Goal: Information Seeking & Learning: Find contact information

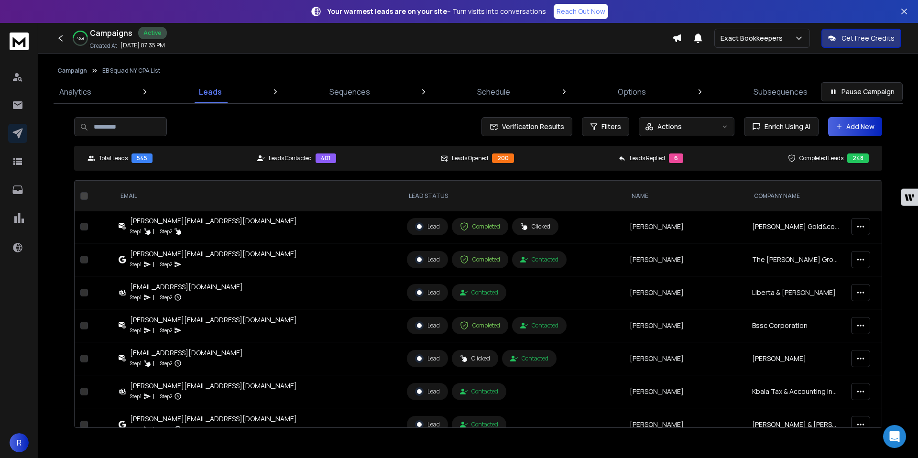
scroll to position [796, 0]
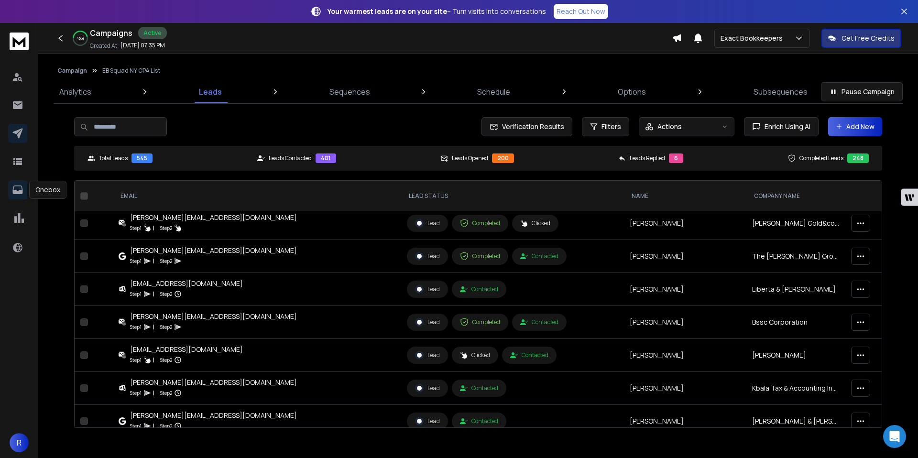
click at [18, 184] on icon at bounding box center [17, 189] width 11 height 11
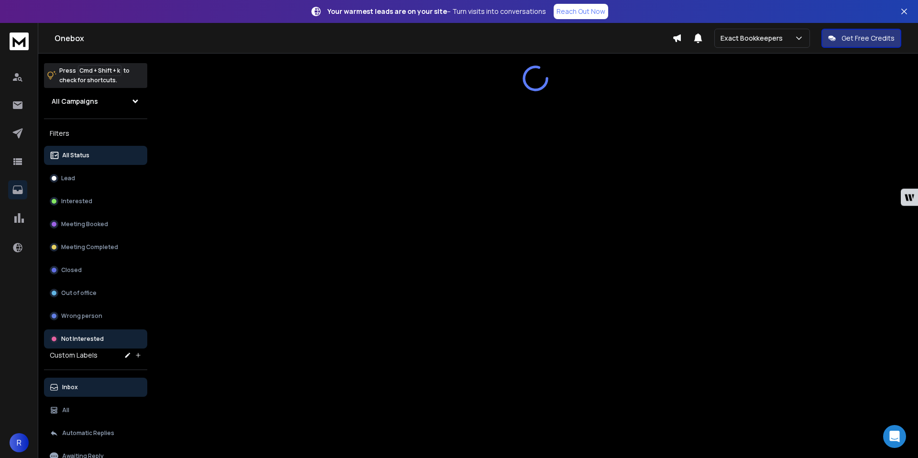
click at [96, 337] on p "Not Interested" at bounding box center [82, 339] width 43 height 8
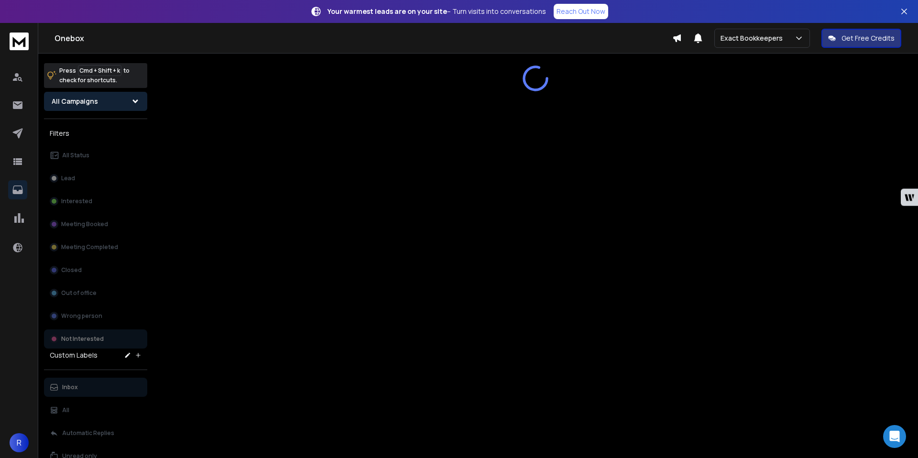
click at [109, 101] on button "All Campaigns" at bounding box center [95, 101] width 103 height 19
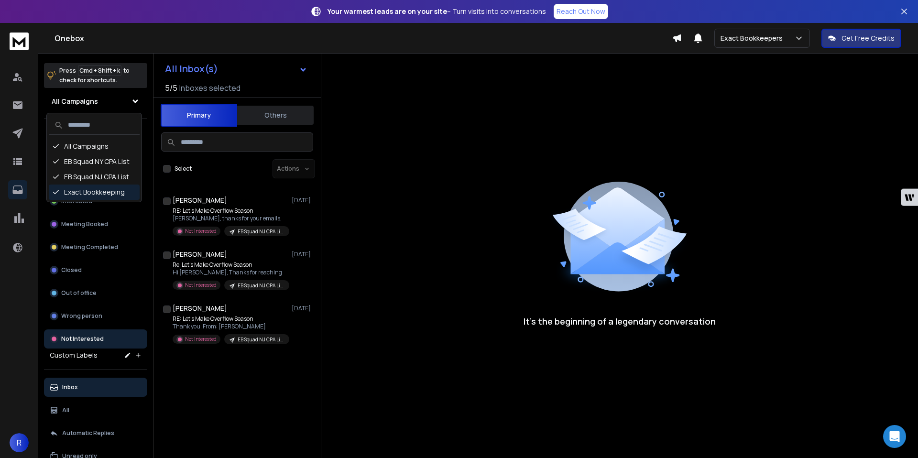
click at [95, 189] on div "Exact Bookkeeping" at bounding box center [94, 191] width 91 height 15
click at [97, 179] on div "EB Squad NJ CPA List" at bounding box center [94, 176] width 91 height 15
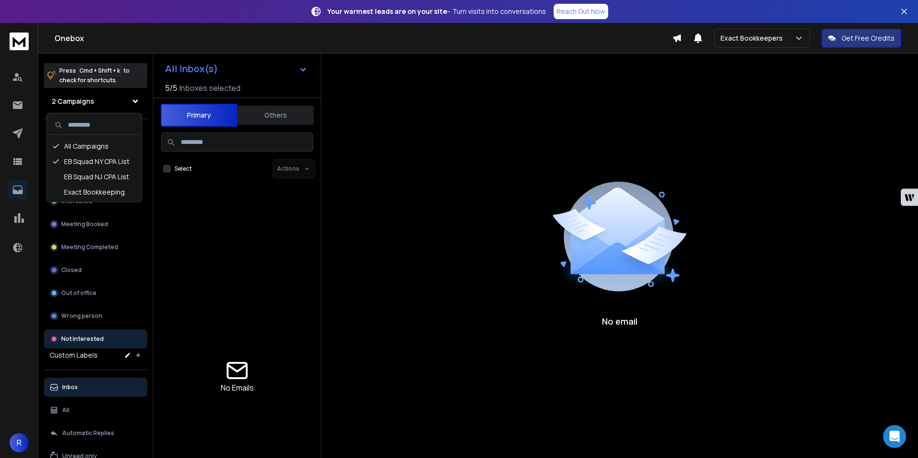
click at [267, 121] on button "Others" at bounding box center [275, 115] width 76 height 21
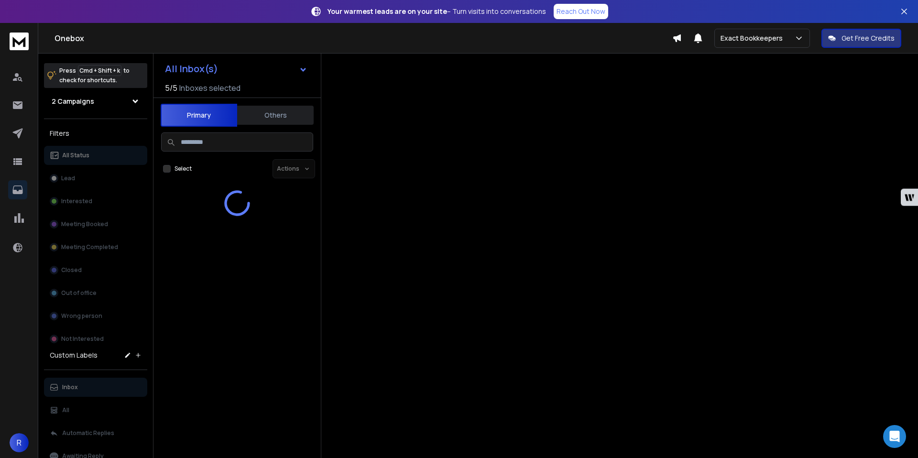
click at [204, 116] on button "Primary" at bounding box center [199, 115] width 76 height 23
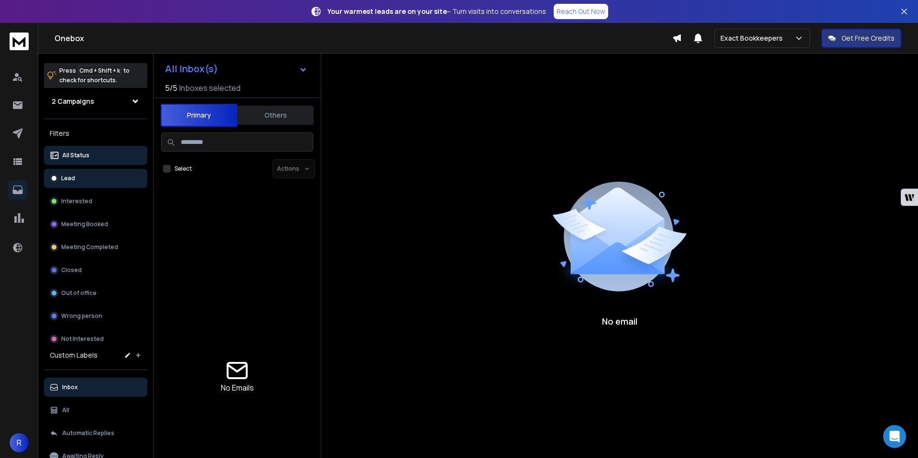
click at [75, 175] on button "Lead" at bounding box center [95, 178] width 103 height 19
click at [89, 203] on p "Interested" at bounding box center [76, 201] width 31 height 8
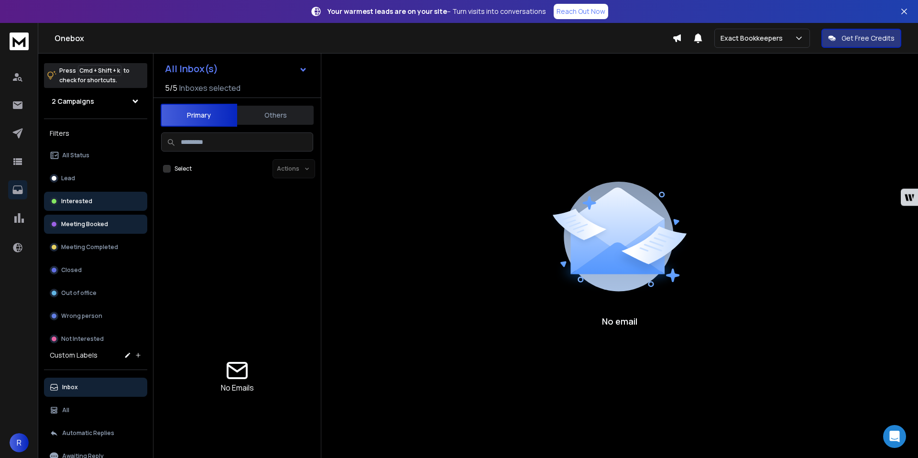
click at [96, 229] on button "Meeting Booked" at bounding box center [95, 224] width 103 height 19
click at [87, 247] on p "Meeting Completed" at bounding box center [89, 247] width 57 height 8
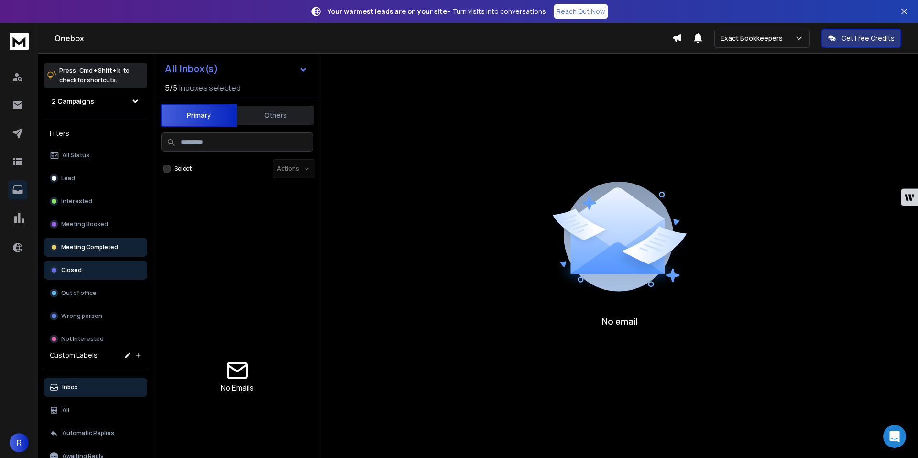
click at [87, 263] on button "Closed" at bounding box center [95, 269] width 103 height 19
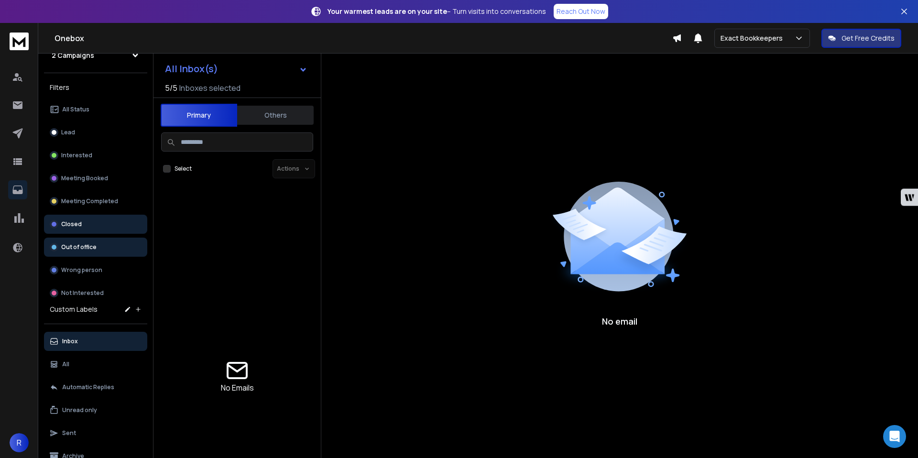
scroll to position [45, 0]
click at [282, 168] on div "Actions" at bounding box center [293, 168] width 43 height 19
click at [282, 170] on div "Actions" at bounding box center [293, 168] width 43 height 19
click at [95, 247] on p "Out of office" at bounding box center [78, 248] width 35 height 8
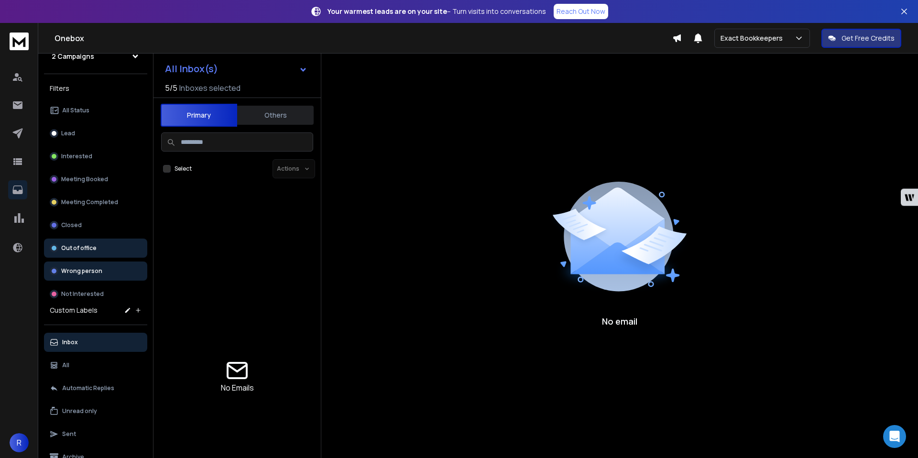
click at [79, 270] on p "Wrong person" at bounding box center [81, 271] width 41 height 8
click at [272, 121] on button "Others" at bounding box center [275, 115] width 76 height 21
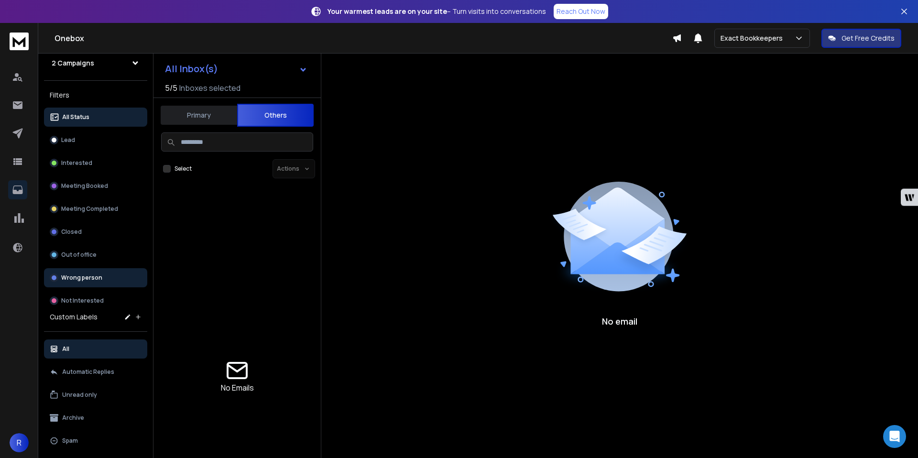
click at [90, 275] on div "Wrong person" at bounding box center [76, 277] width 53 height 9
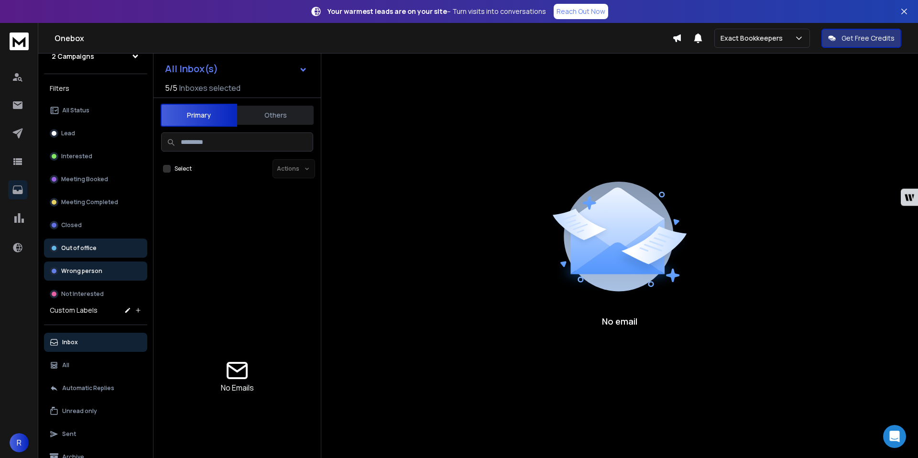
click at [95, 252] on button "Out of office" at bounding box center [95, 247] width 103 height 19
drag, startPoint x: 96, startPoint y: 263, endPoint x: 95, endPoint y: 269, distance: 5.8
click at [96, 263] on button "Wrong person" at bounding box center [95, 270] width 103 height 19
click at [96, 293] on p "Not Interested" at bounding box center [82, 294] width 43 height 8
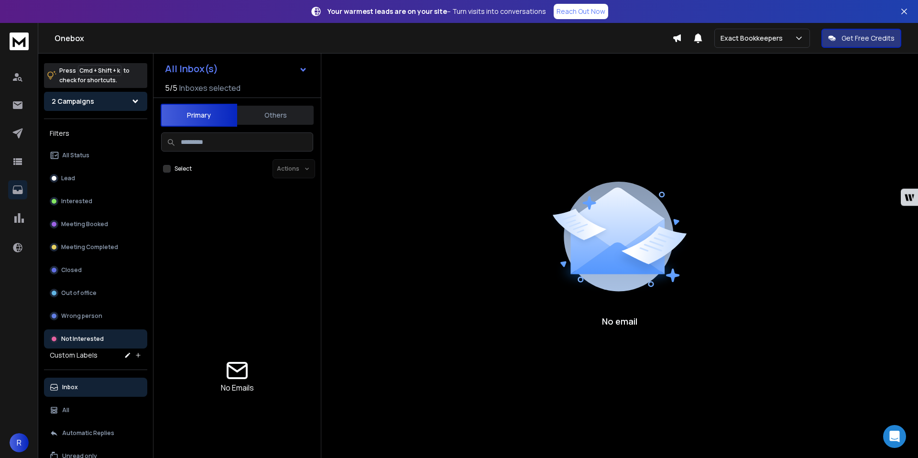
click at [94, 103] on button "2 Campaigns" at bounding box center [95, 101] width 103 height 19
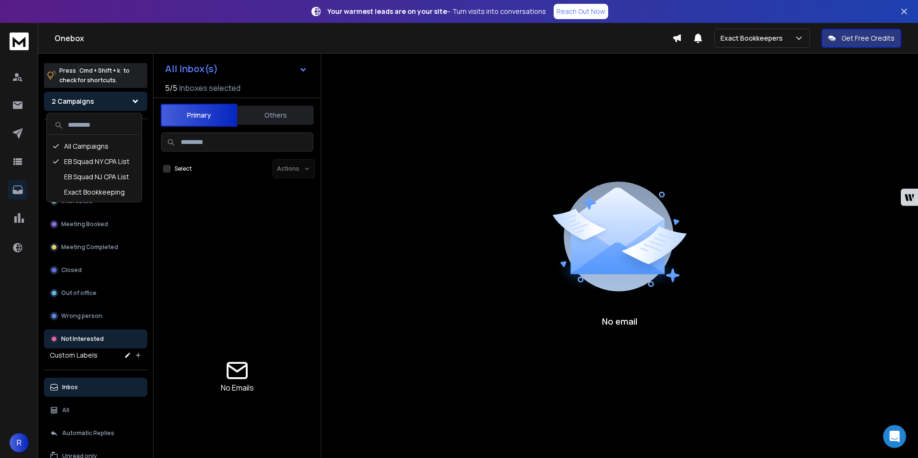
click at [106, 100] on button "2 Campaigns" at bounding box center [95, 101] width 103 height 19
click at [267, 110] on button "Others" at bounding box center [275, 115] width 76 height 21
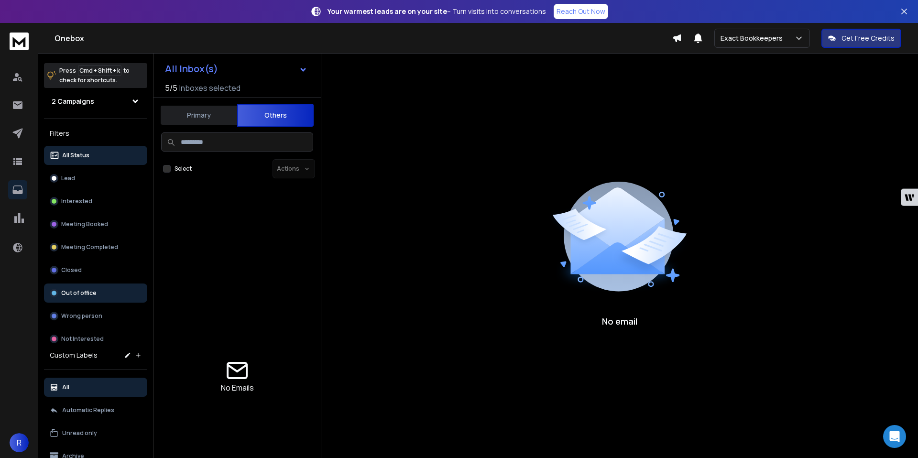
click at [76, 293] on p "Out of office" at bounding box center [78, 293] width 35 height 8
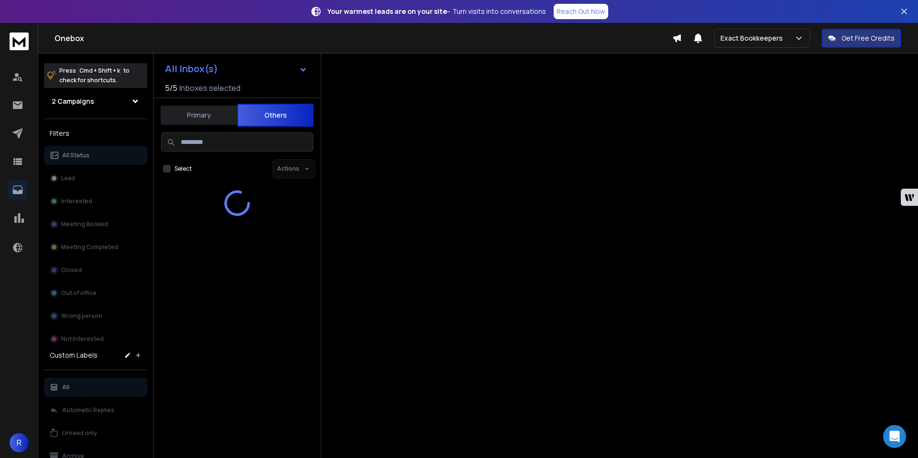
click at [274, 107] on button "Others" at bounding box center [275, 115] width 76 height 23
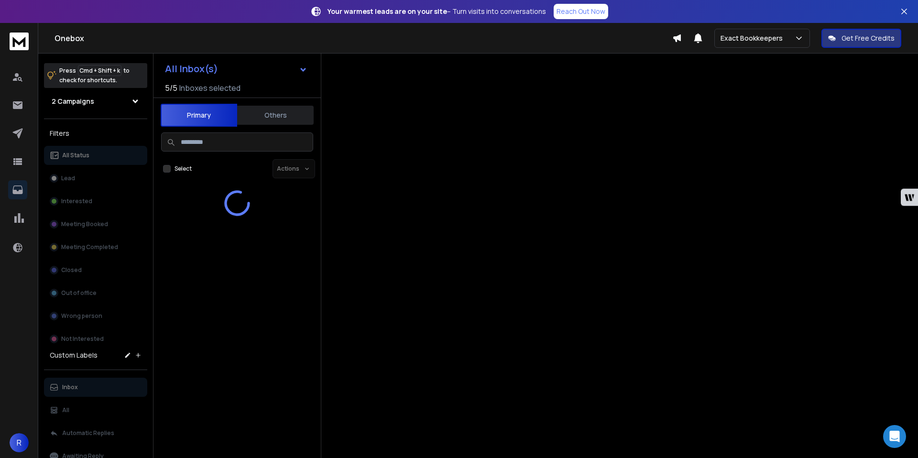
drag, startPoint x: 221, startPoint y: 114, endPoint x: 207, endPoint y: 117, distance: 14.2
click at [220, 114] on button "Primary" at bounding box center [199, 115] width 76 height 23
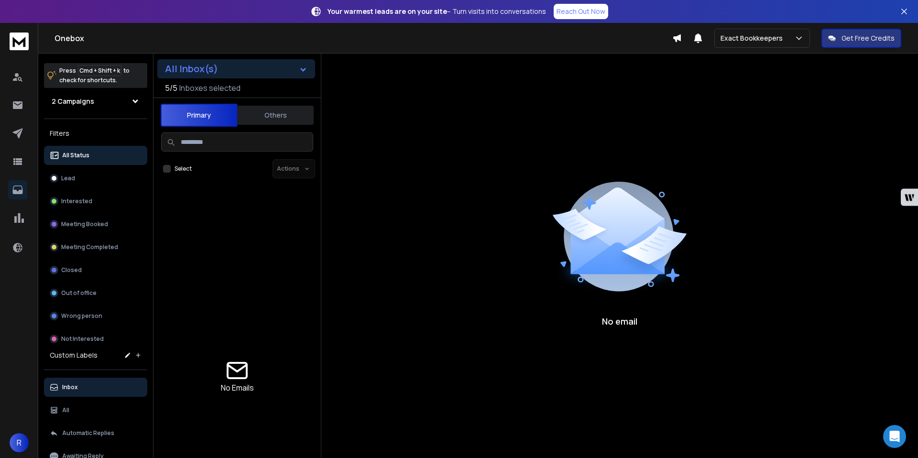
click at [217, 70] on button "All Inbox(s)" at bounding box center [236, 68] width 158 height 19
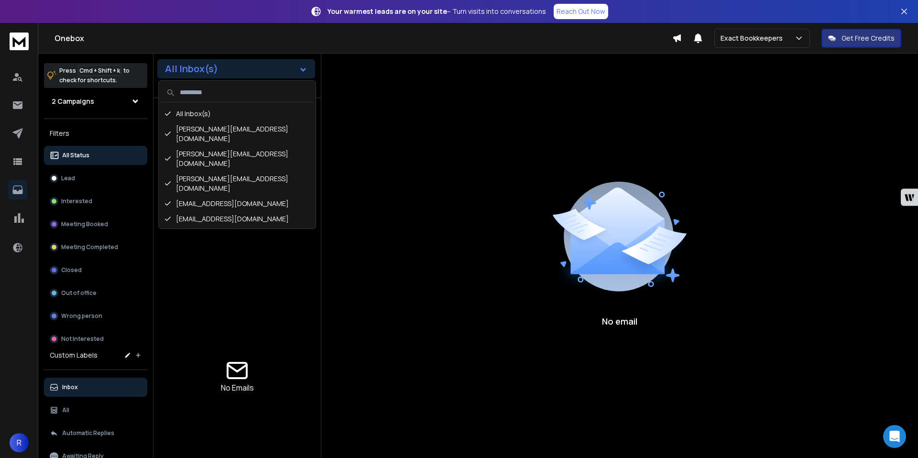
click at [217, 70] on button "All Inbox(s)" at bounding box center [236, 68] width 158 height 19
click at [263, 258] on div "No Emails" at bounding box center [237, 357] width 160 height 339
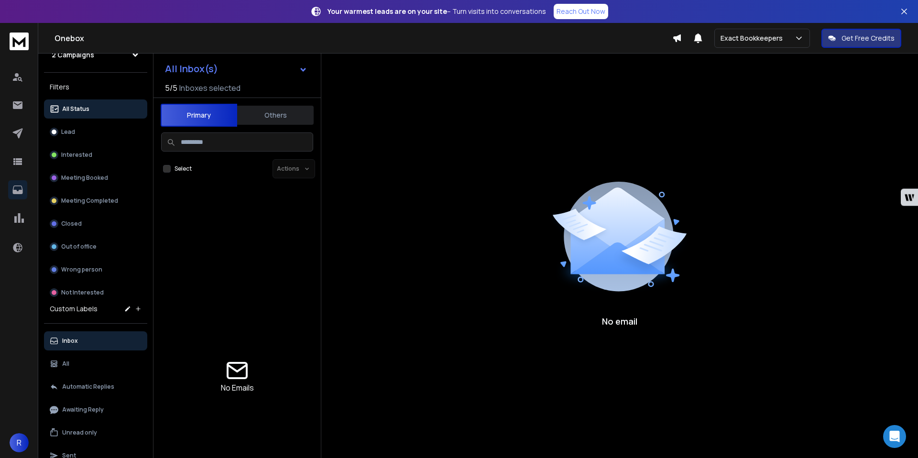
scroll to position [53, 0]
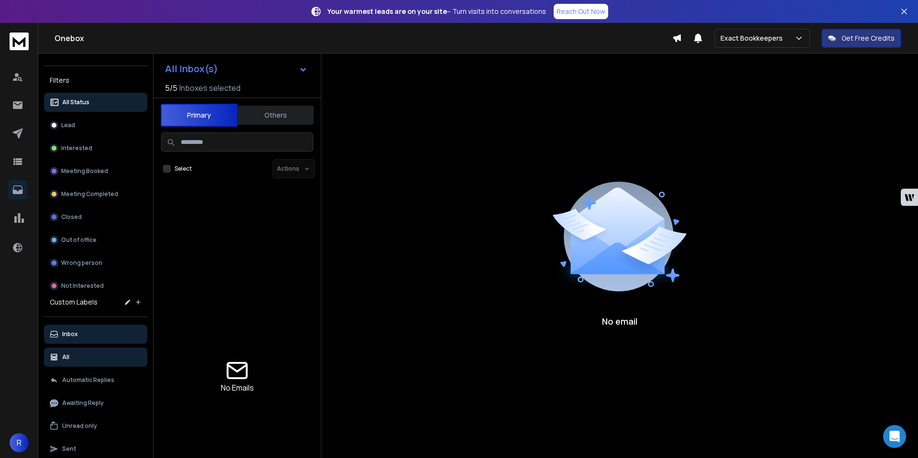
click at [85, 359] on button "All" at bounding box center [95, 356] width 103 height 19
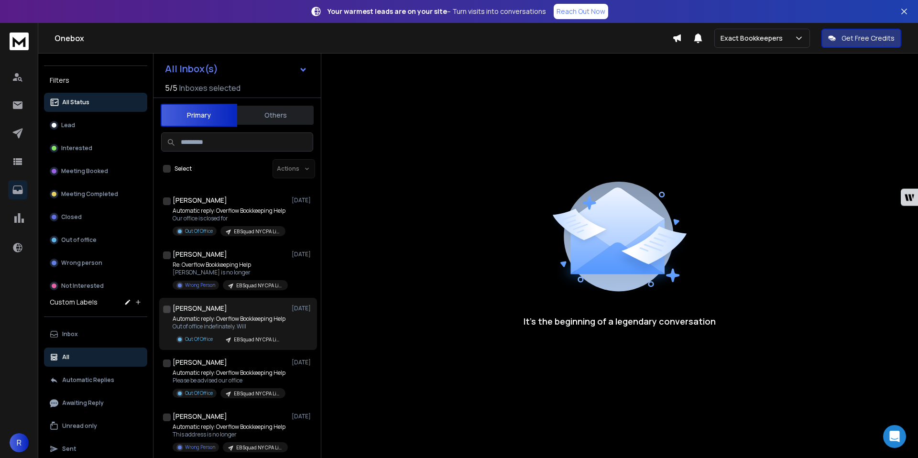
click at [178, 315] on p "Automatic reply: Overflow Bookkeeping Help" at bounding box center [229, 319] width 113 height 8
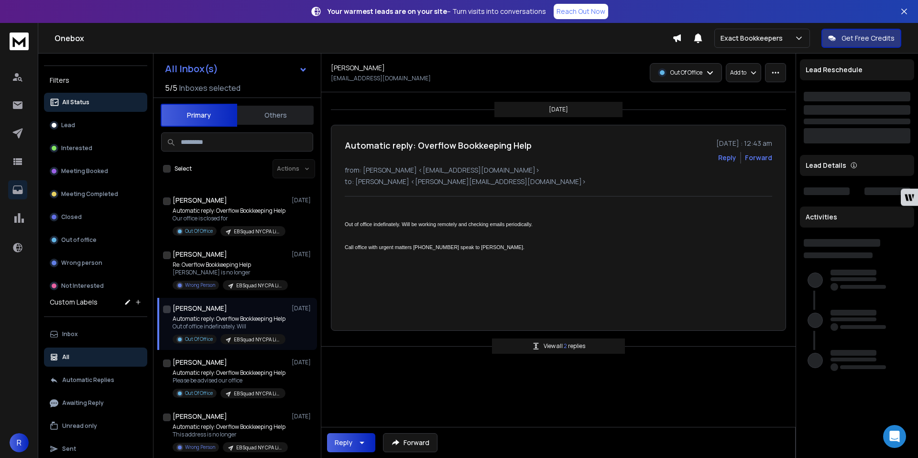
scroll to position [4, 0]
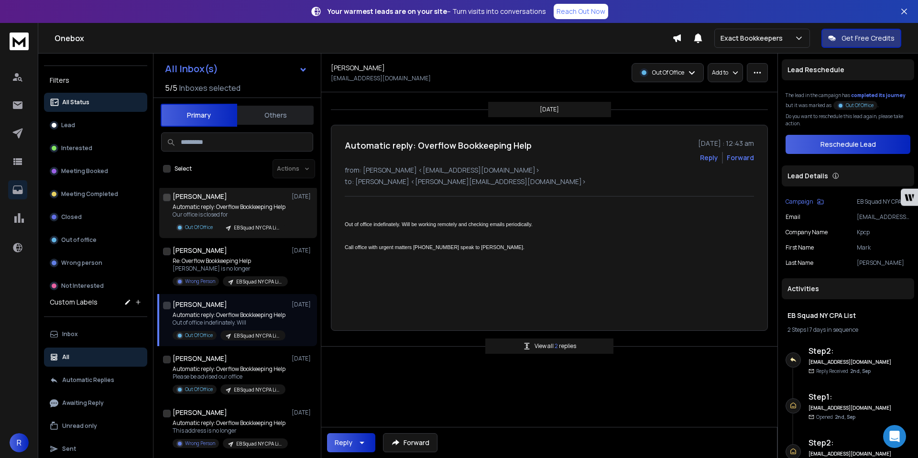
click at [206, 207] on p "Automatic reply: Overflow Bookkeeping Help" at bounding box center [229, 207] width 113 height 8
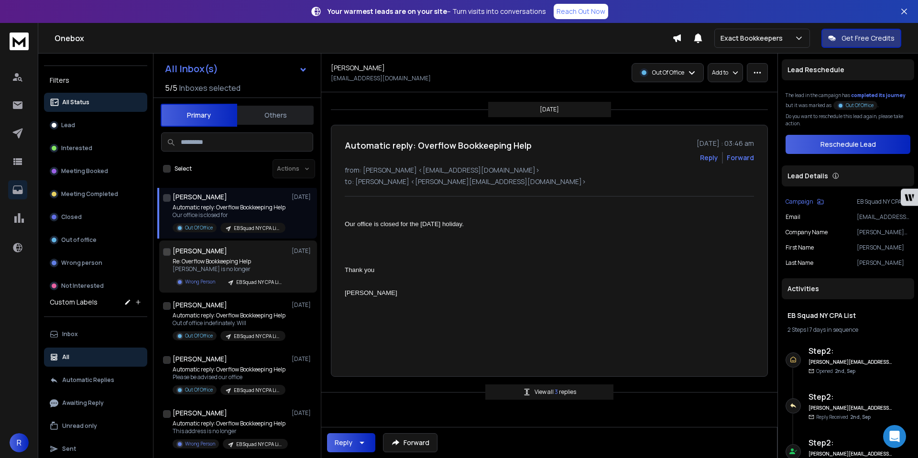
scroll to position [4, 0]
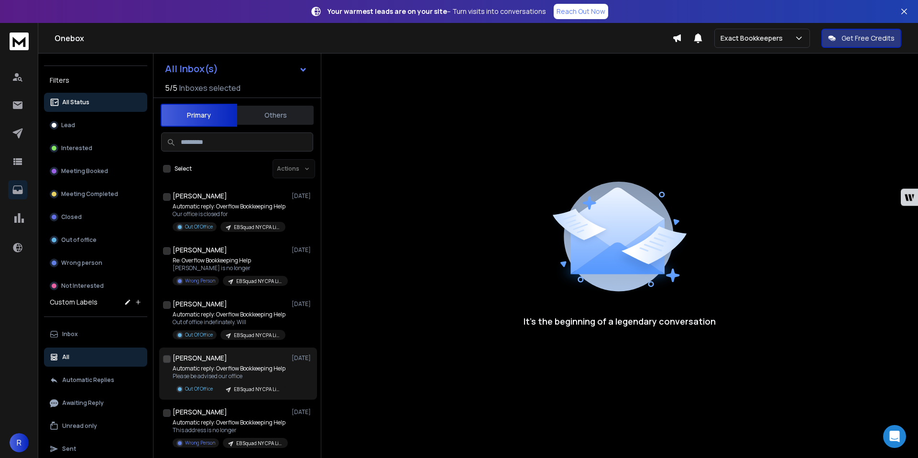
click at [227, 365] on p "Automatic reply: Overflow Bookkeeping Help" at bounding box center [229, 369] width 113 height 8
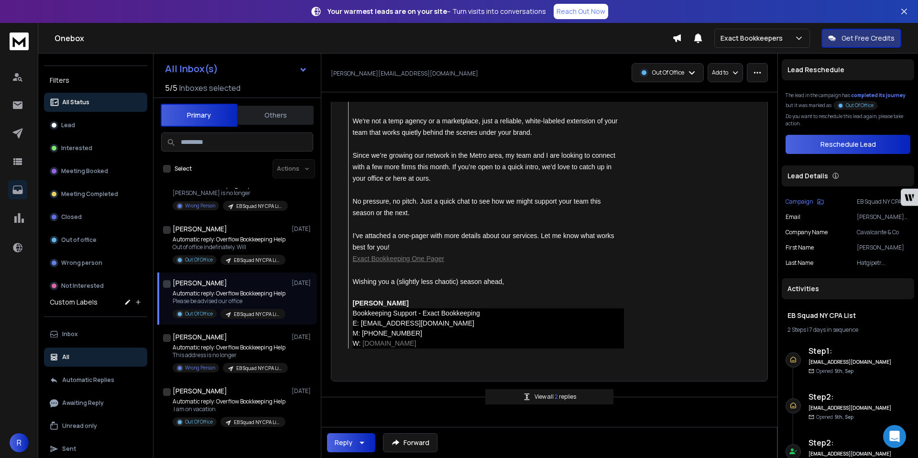
scroll to position [81, 0]
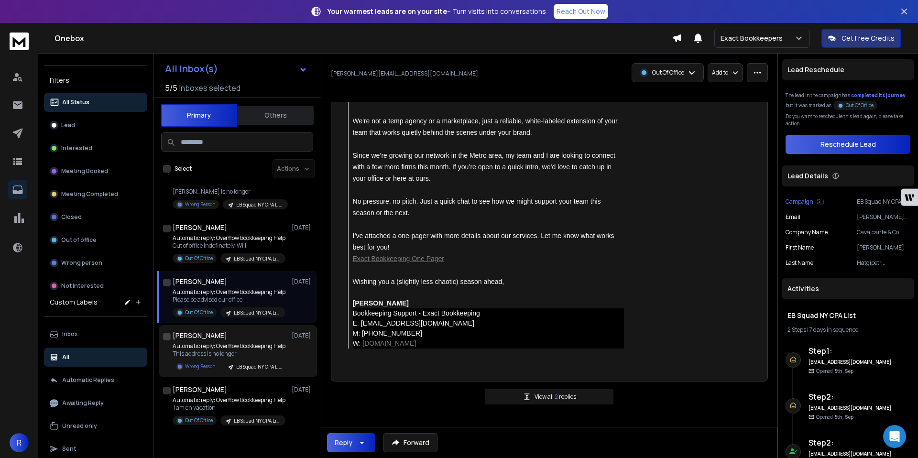
click at [188, 338] on h1 "[PERSON_NAME]" at bounding box center [200, 336] width 54 height 10
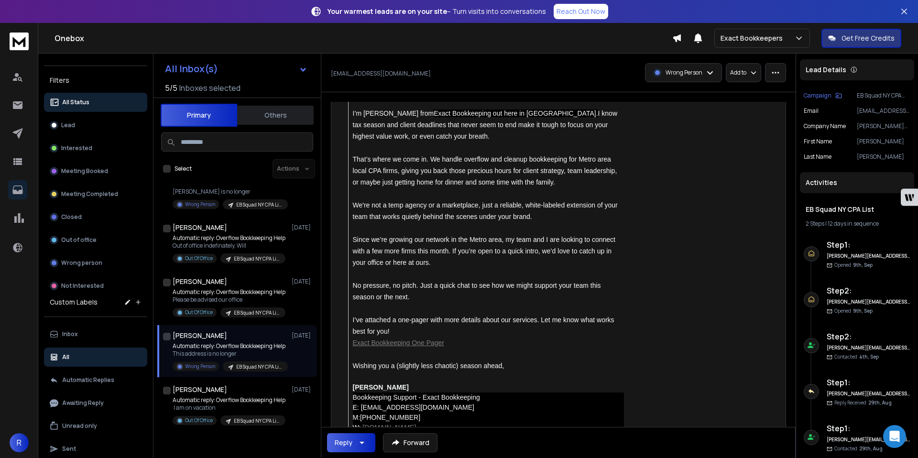
scroll to position [520, 0]
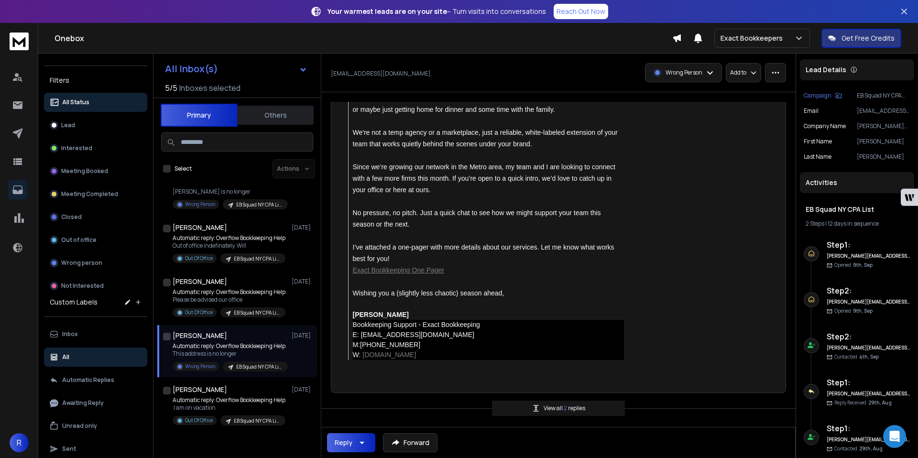
click at [553, 404] on p "View all 2 replies" at bounding box center [564, 408] width 42 height 8
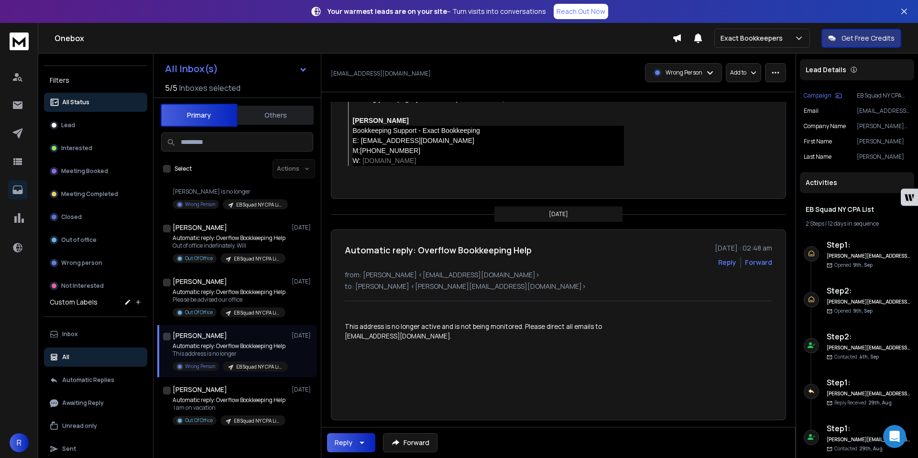
scroll to position [716, 0]
click at [525, 332] on div "This address is no longer active and is not being monitored. Please direct all …" at bounding box center [488, 356] width 287 height 96
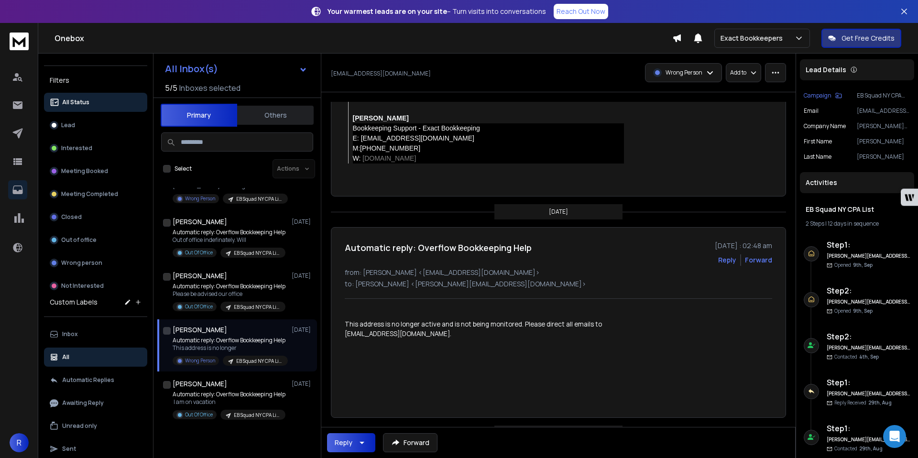
click at [473, 356] on div "This address is no longer active and is not being monitored. Please direct all …" at bounding box center [488, 356] width 287 height 96
drag, startPoint x: 344, startPoint y: 326, endPoint x: 424, endPoint y: 329, distance: 80.3
click at [424, 329] on div "Automatic reply: Overflow Bookkeeping Help [DATE] : 02:48 am Reply Forward from…" at bounding box center [558, 322] width 455 height 191
click at [425, 329] on div "This address is no longer active and is not being monitored. Please direct all …" at bounding box center [488, 356] width 287 height 96
click at [452, 341] on div "This address is no longer active and is not being monitored. Please direct all …" at bounding box center [488, 356] width 287 height 96
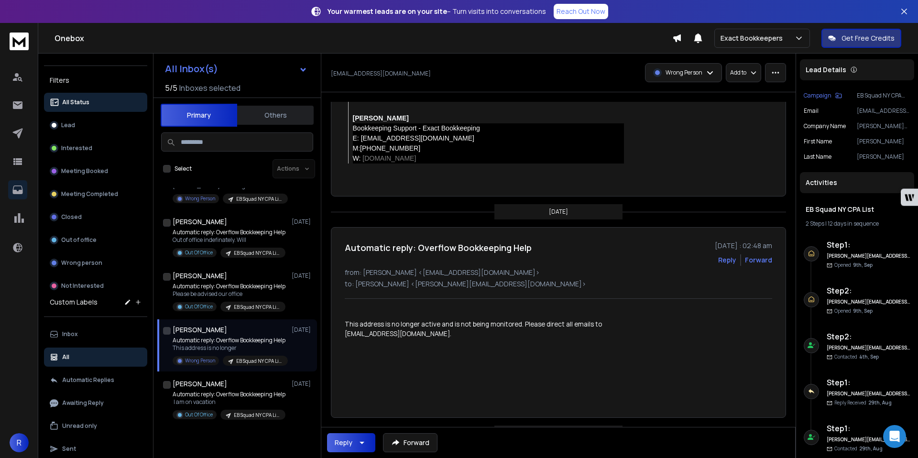
drag, startPoint x: 436, startPoint y: 347, endPoint x: 256, endPoint y: 430, distance: 198.5
click at [436, 348] on div "This address is no longer active and is not being monitored. Please direct all …" at bounding box center [488, 356] width 287 height 96
drag, startPoint x: 344, startPoint y: 328, endPoint x: 409, endPoint y: 327, distance: 64.5
click at [409, 327] on div "This address is no longer active and is not being monitored. Please direct all …" at bounding box center [488, 356] width 287 height 96
drag, startPoint x: 405, startPoint y: 325, endPoint x: 341, endPoint y: 324, distance: 64.5
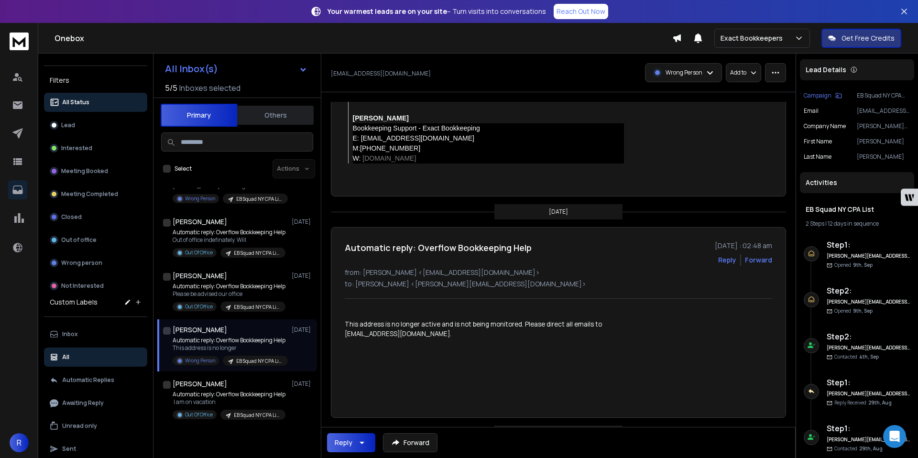
click at [341, 324] on div "Automatic reply: Overflow Bookkeeping Help [DATE] : 02:48 am Reply Forward from…" at bounding box center [558, 322] width 455 height 191
drag, startPoint x: 341, startPoint y: 323, endPoint x: 413, endPoint y: 323, distance: 72.2
click at [413, 323] on div "Automatic reply: Overflow Bookkeeping Help [DATE] : 02:48 am Reply Forward from…" at bounding box center [558, 322] width 455 height 191
click at [85, 239] on p "Out of office" at bounding box center [78, 240] width 35 height 8
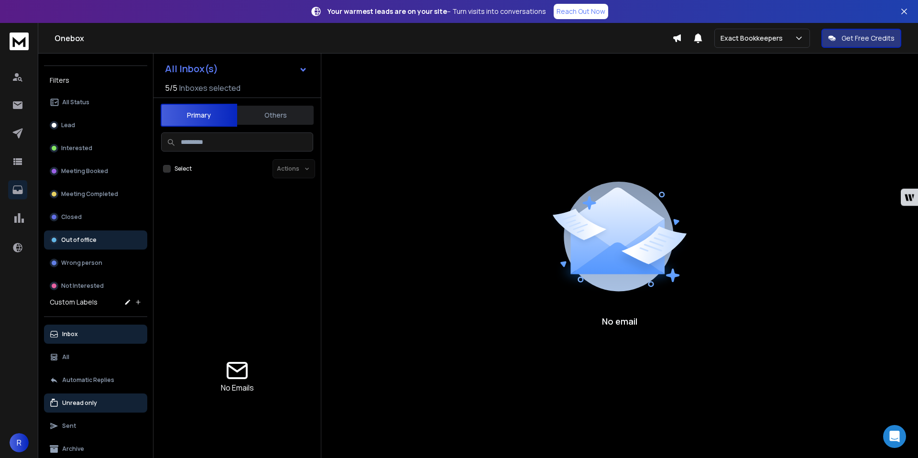
click at [76, 405] on p "Unread only" at bounding box center [79, 403] width 35 height 8
click at [91, 381] on p "Automatic Replies" at bounding box center [88, 380] width 52 height 8
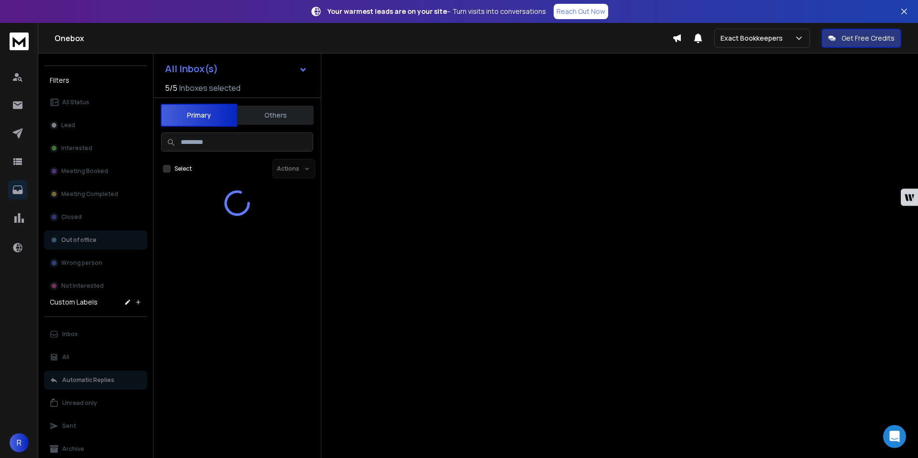
click at [86, 360] on div "Inbox All Automatic Replies Unread only Sent Archive" at bounding box center [95, 403] width 103 height 157
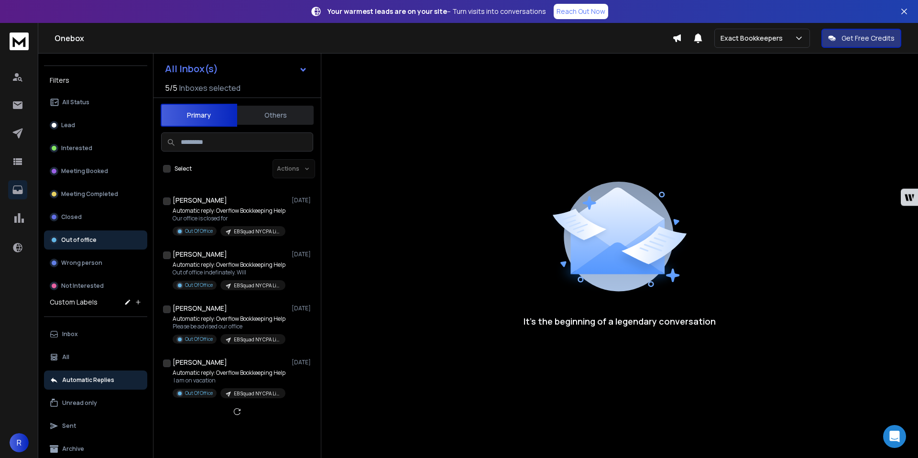
click at [86, 360] on button "All" at bounding box center [95, 356] width 103 height 19
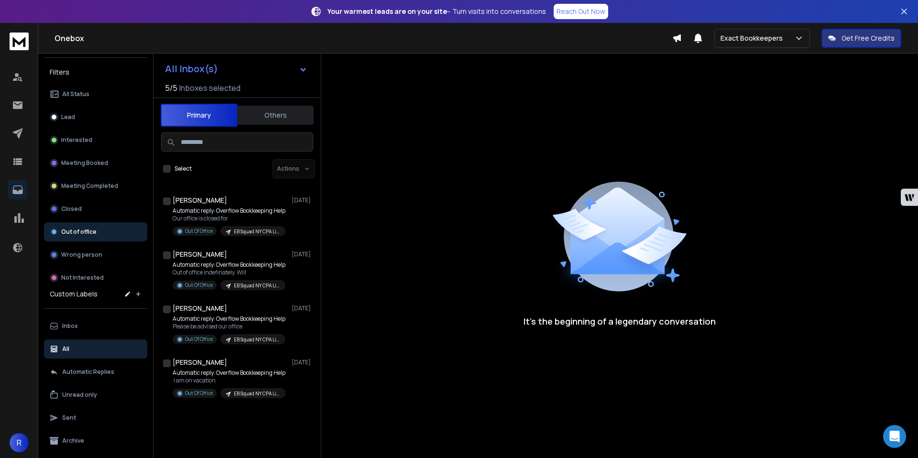
click at [88, 374] on div "Inbox All Automatic Replies Unread only Sent Archive" at bounding box center [95, 394] width 103 height 157
click at [89, 368] on p "Automatic Replies" at bounding box center [88, 372] width 52 height 8
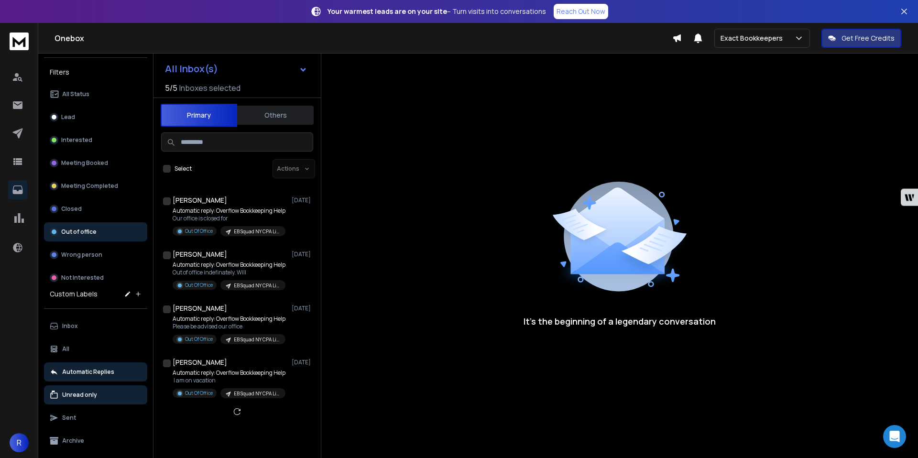
click at [87, 391] on p "Unread only" at bounding box center [79, 395] width 35 height 8
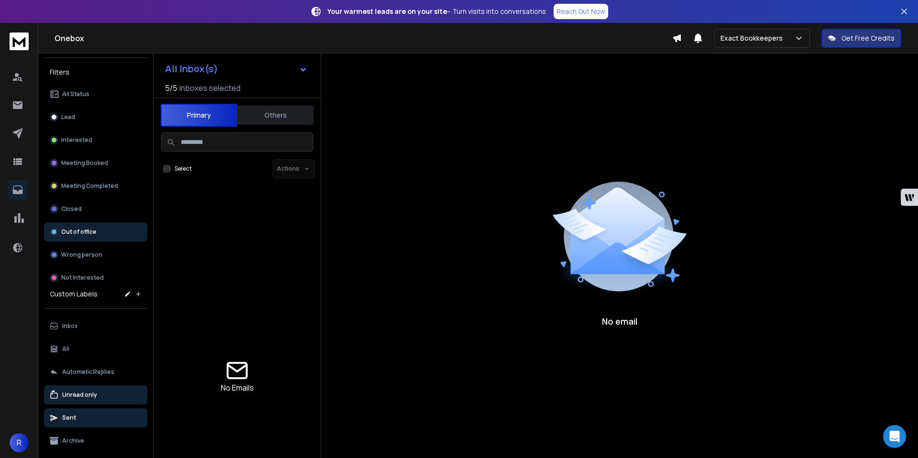
click at [81, 410] on button "Sent" at bounding box center [95, 417] width 103 height 19
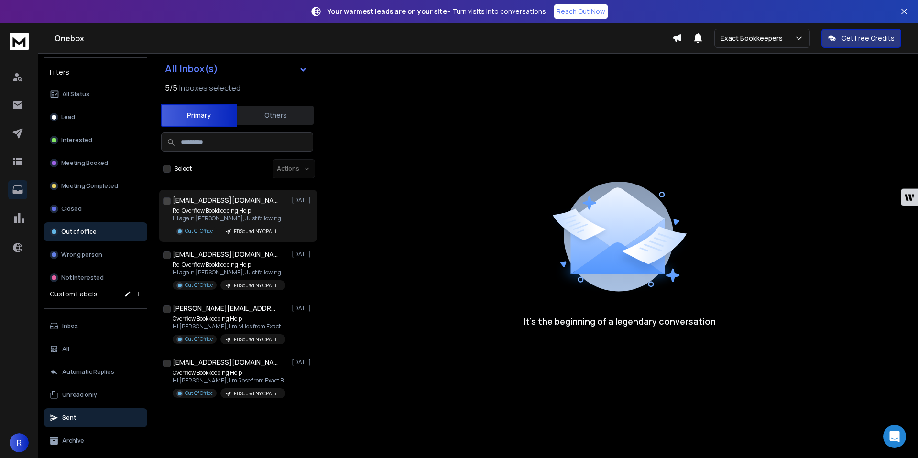
click at [200, 206] on div "[EMAIL_ADDRESS][DOMAIN_NAME] [DATE] Re: Overflow Bookkeeping Help Hi again [PER…" at bounding box center [243, 215] width 141 height 41
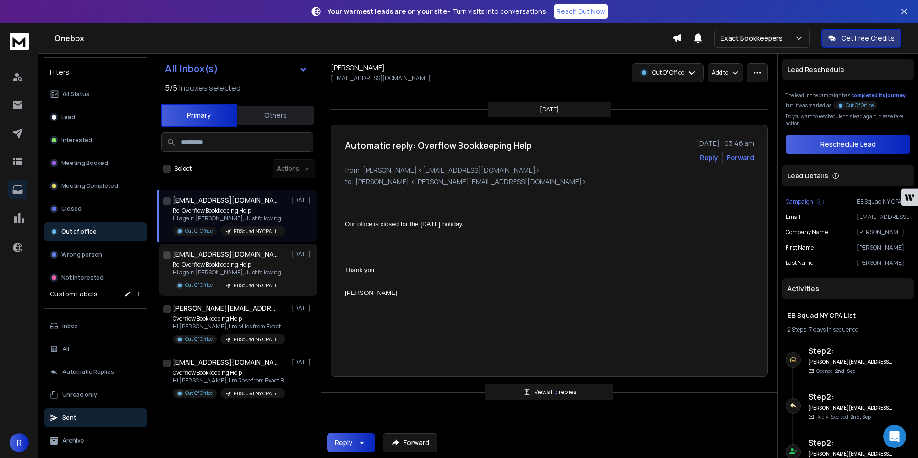
click at [198, 265] on p "Re: Overflow Bookkeeping Help" at bounding box center [230, 265] width 115 height 8
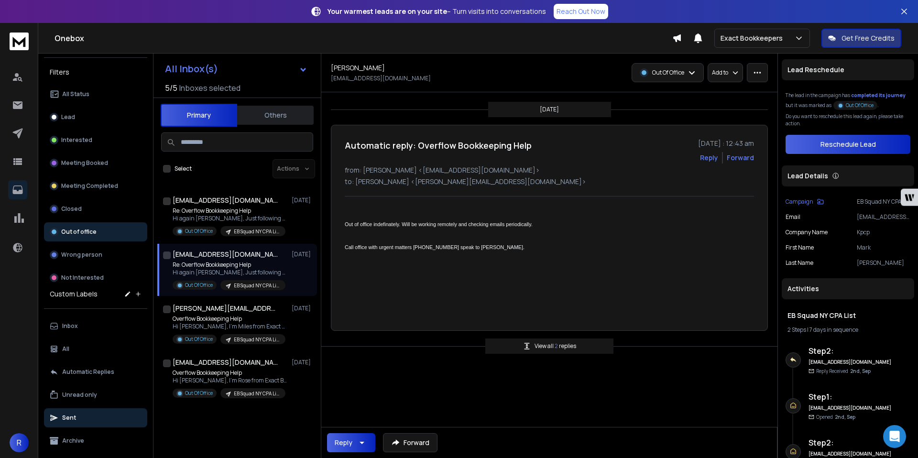
drag, startPoint x: 115, startPoint y: 409, endPoint x: 83, endPoint y: 420, distance: 33.9
click at [88, 417] on button "Sent" at bounding box center [95, 417] width 103 height 19
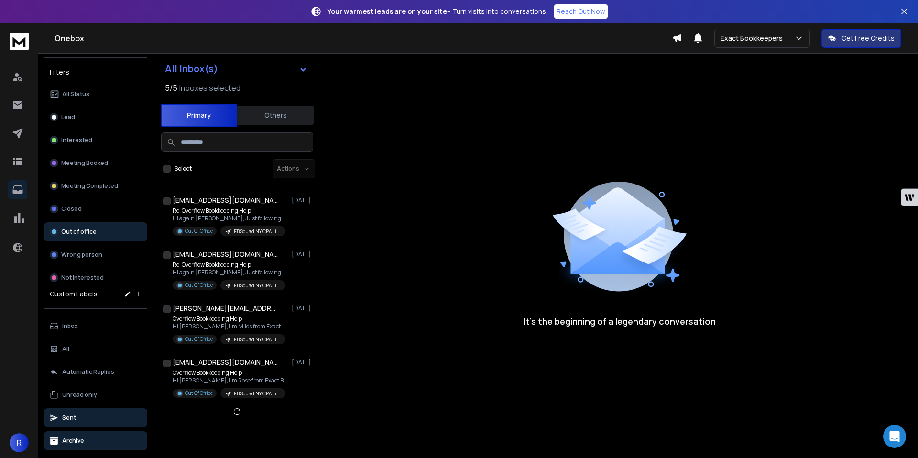
click at [94, 433] on button "Archive" at bounding box center [95, 440] width 103 height 19
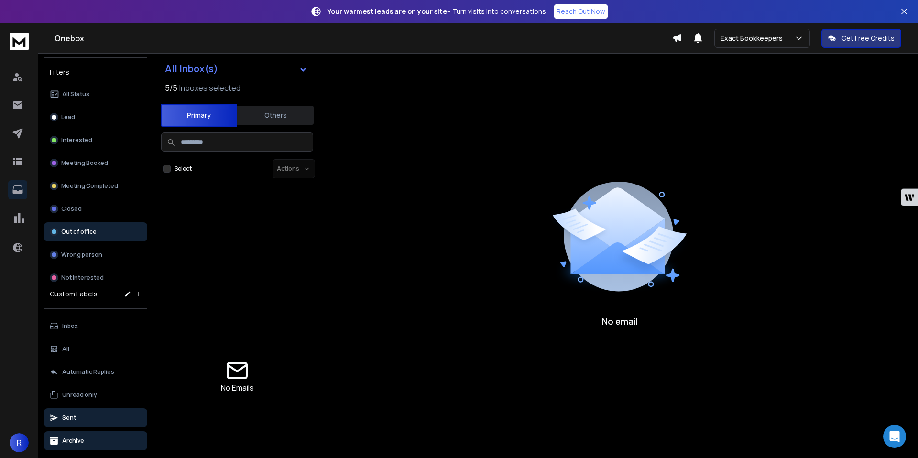
click at [92, 408] on button "Sent" at bounding box center [95, 417] width 103 height 19
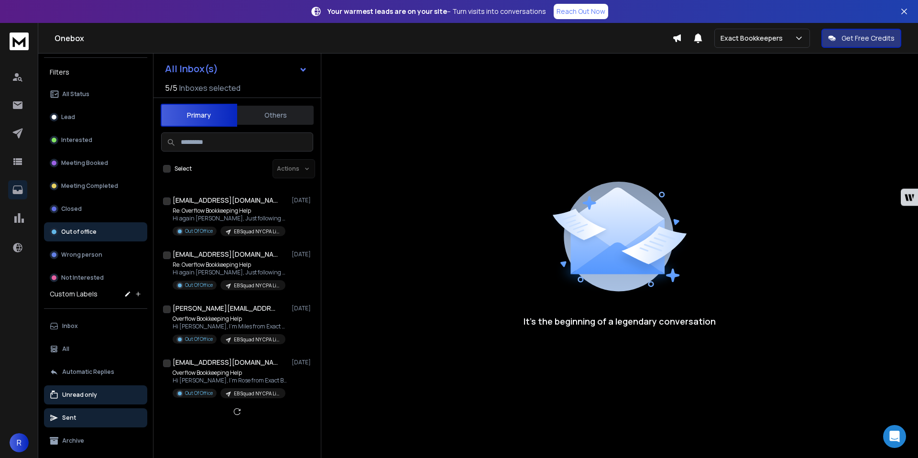
click at [98, 392] on button "Unread only" at bounding box center [95, 394] width 103 height 19
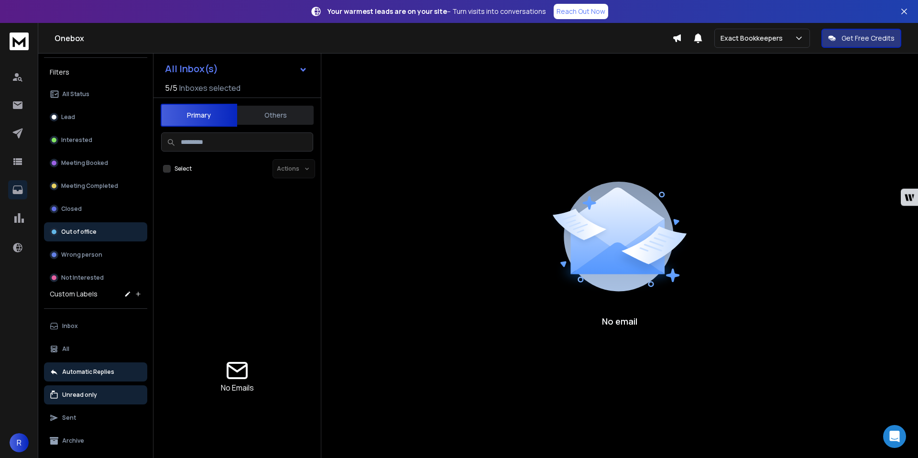
click at [101, 368] on p "Automatic Replies" at bounding box center [88, 372] width 52 height 8
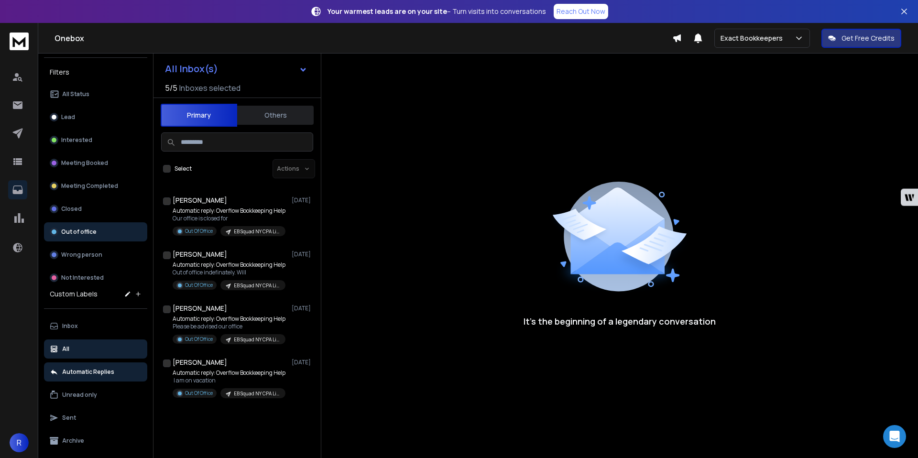
click at [106, 339] on button "All" at bounding box center [95, 348] width 103 height 19
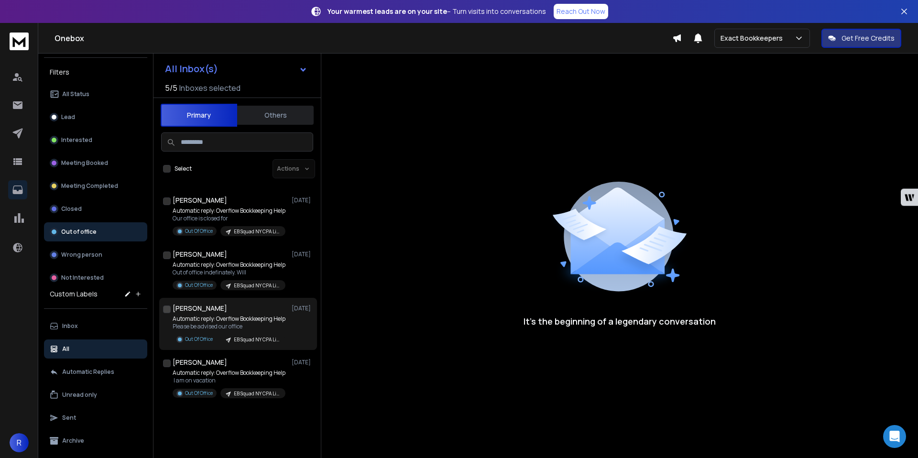
click at [223, 319] on p "Automatic reply: Overflow Bookkeeping Help" at bounding box center [229, 319] width 113 height 8
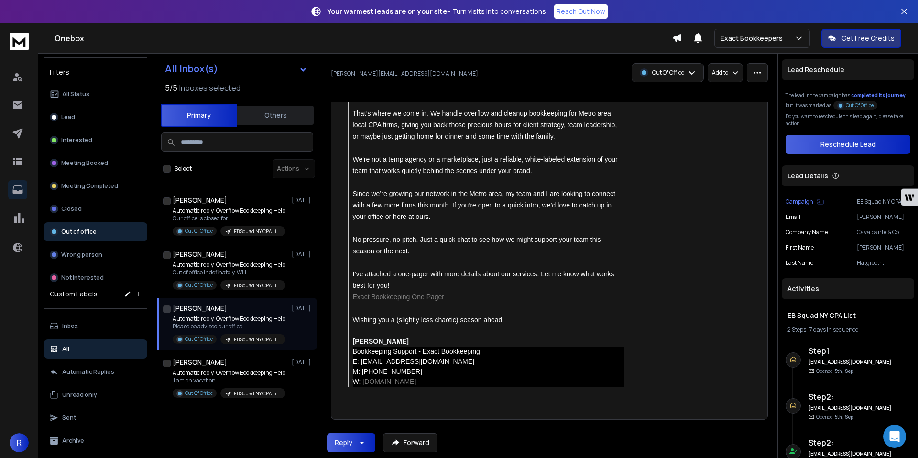
scroll to position [520, 0]
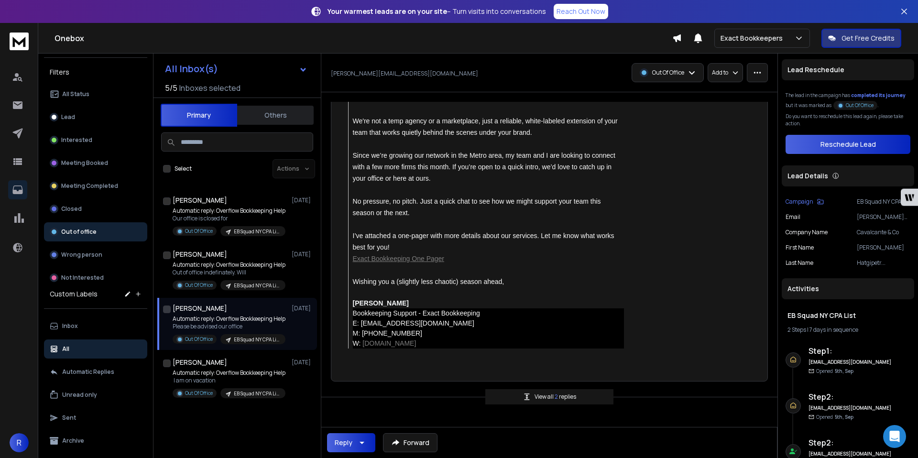
click at [555, 402] on div "View all 2 replies" at bounding box center [549, 396] width 128 height 15
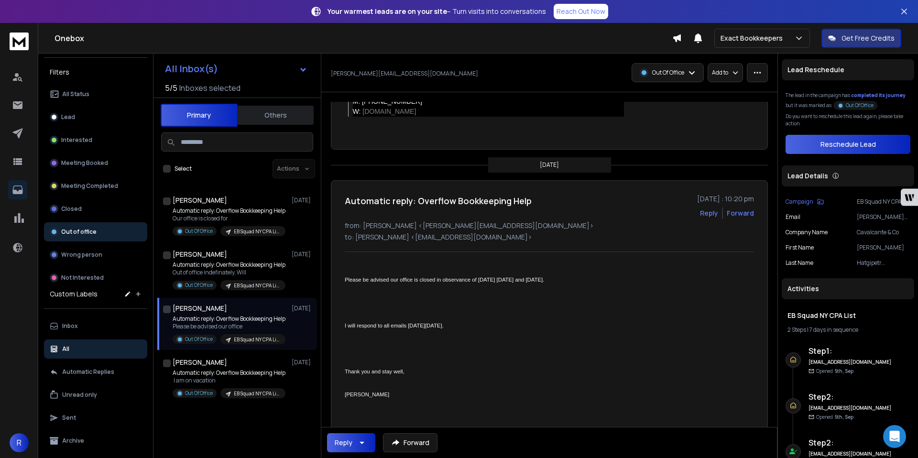
scroll to position [758, 0]
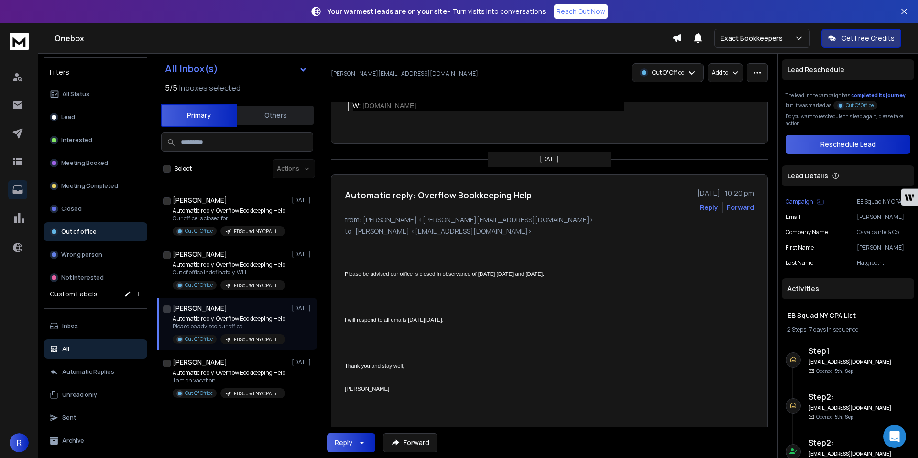
click at [551, 340] on div "Please be advised our office is closed in observance of [DATE] [DATE] and [DATE…" at bounding box center [484, 330] width 279 height 149
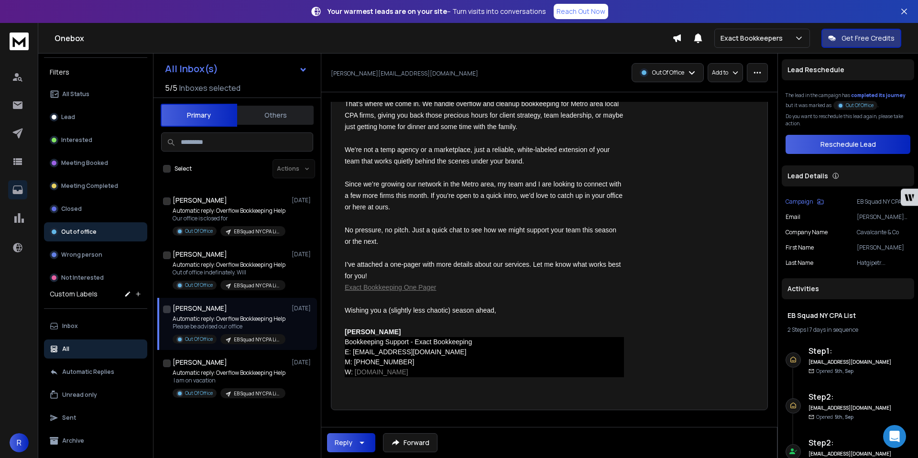
scroll to position [1330, 0]
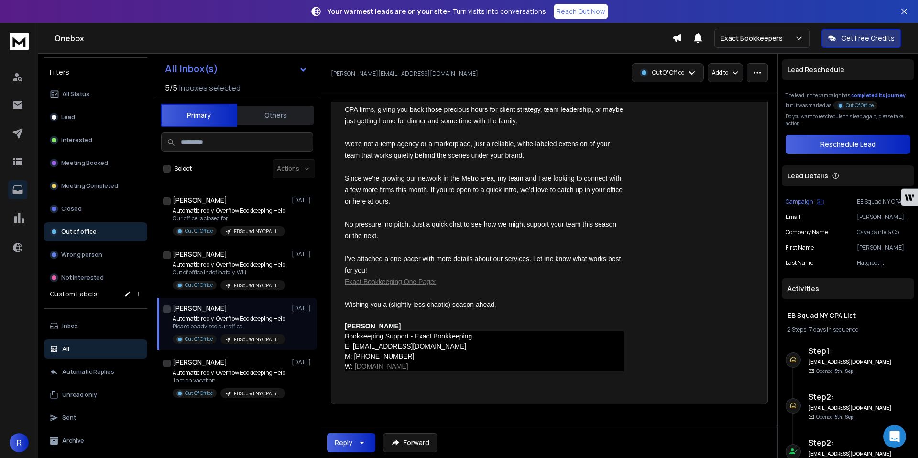
click at [220, 323] on p "Please be advised our office" at bounding box center [229, 327] width 113 height 8
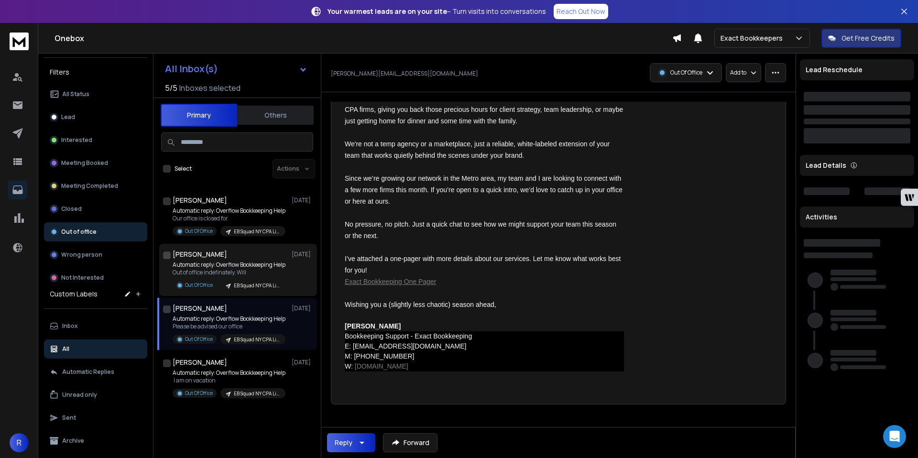
click at [216, 269] on p "Out of office indefinately. Will" at bounding box center [229, 273] width 113 height 8
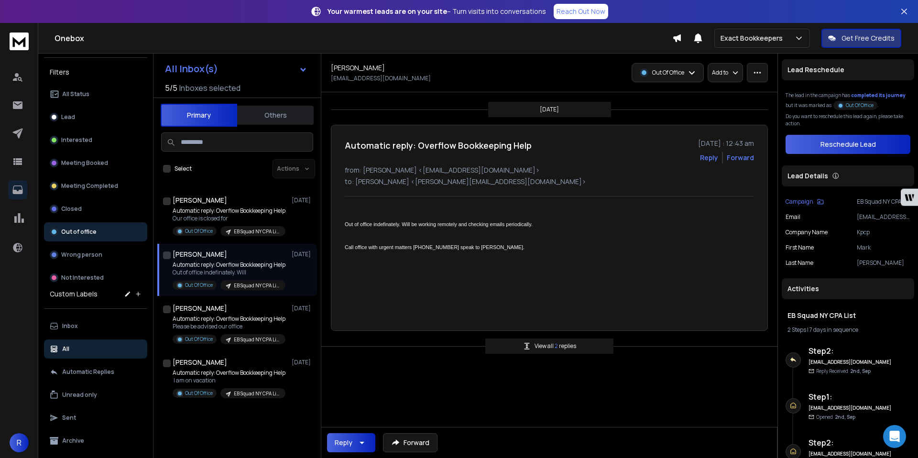
click at [553, 340] on div "View all 2 replies" at bounding box center [549, 345] width 128 height 15
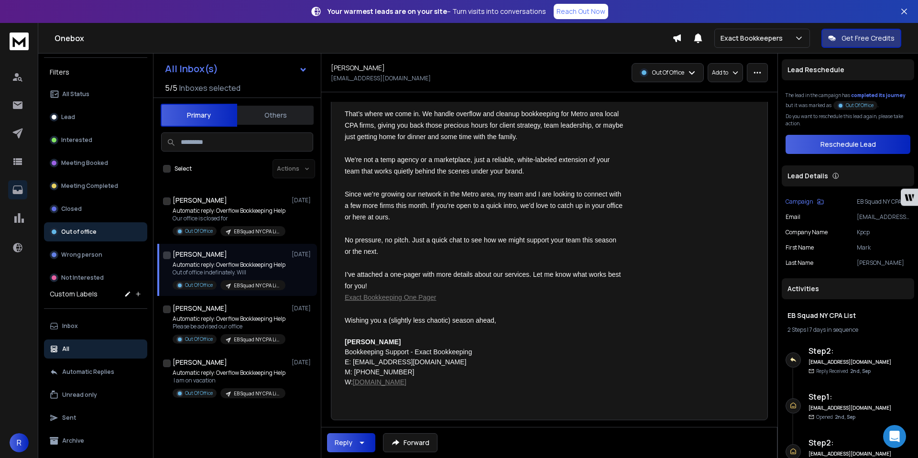
scroll to position [1227, 0]
